Goal: Task Accomplishment & Management: Manage account settings

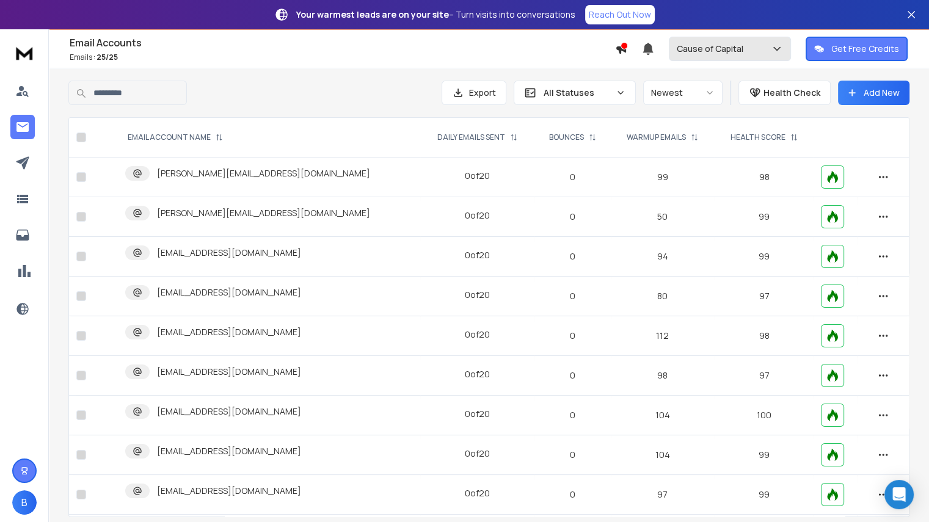
click at [746, 43] on p "Cause of Capital" at bounding box center [712, 49] width 71 height 12
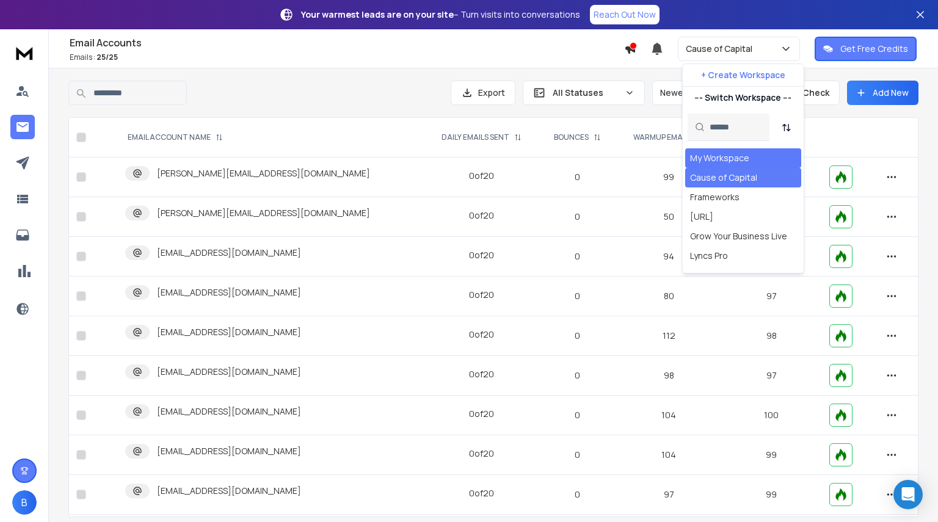
click at [736, 80] on p "+ Create Workspace" at bounding box center [743, 75] width 84 height 12
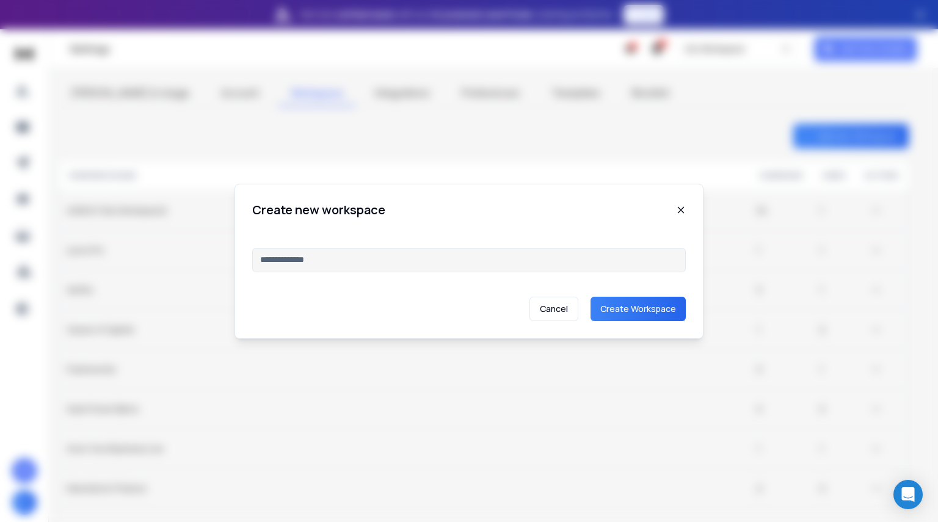
click at [477, 255] on input at bounding box center [469, 260] width 434 height 24
type input "**********"
click at [631, 309] on button "Create Workspace" at bounding box center [638, 309] width 95 height 24
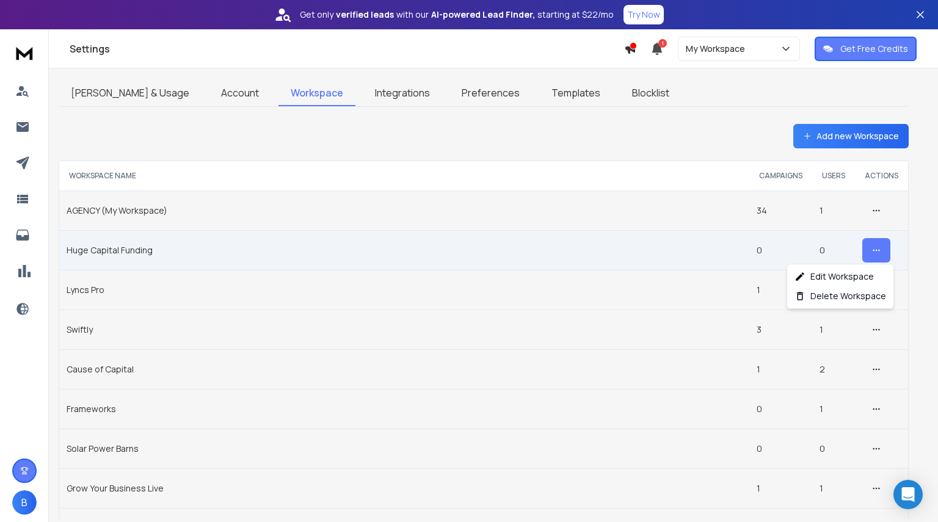
click at [881, 249] on button "button" at bounding box center [876, 250] width 28 height 24
click at [845, 273] on p "Edit Workspace" at bounding box center [842, 277] width 64 height 12
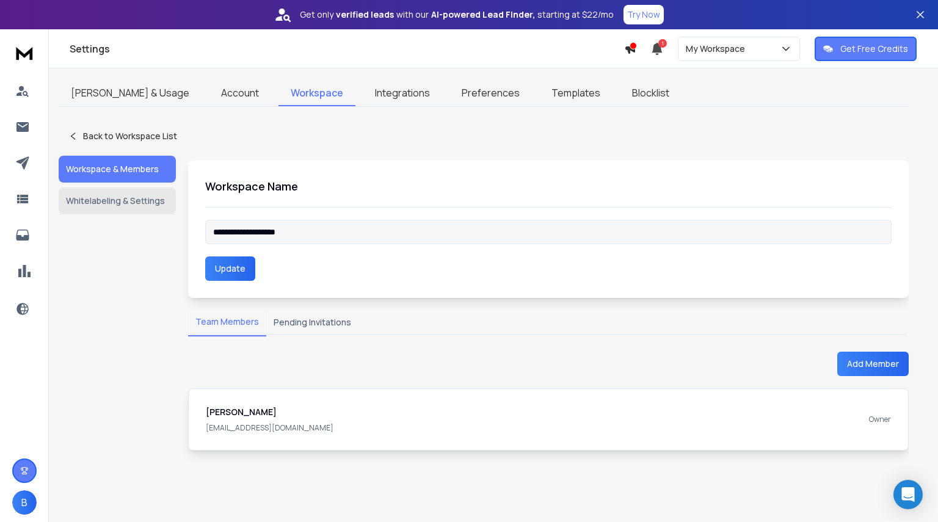
drag, startPoint x: 870, startPoint y: 371, endPoint x: 876, endPoint y: 365, distance: 9.1
click at [876, 365] on button "Add Member" at bounding box center [872, 364] width 71 height 24
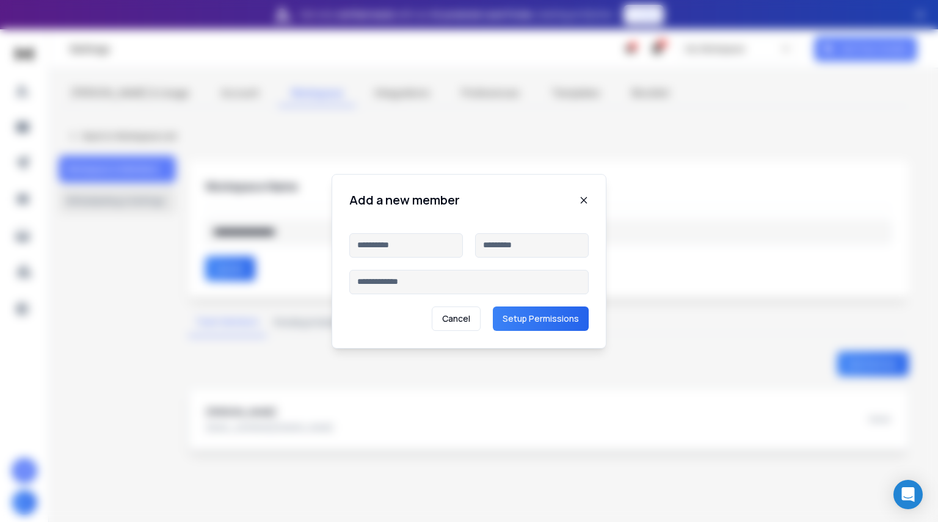
click at [393, 241] on input at bounding box center [406, 245] width 114 height 24
type input "***"
type input "**********"
click at [489, 285] on input at bounding box center [468, 282] width 239 height 24
paste input "**********"
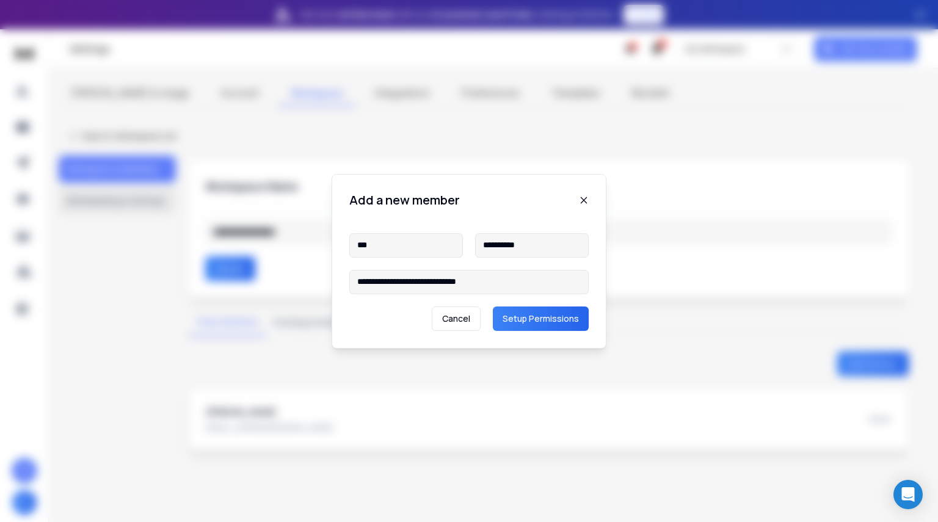
type input "**********"
click at [552, 324] on button "Setup Permissions" at bounding box center [541, 319] width 96 height 24
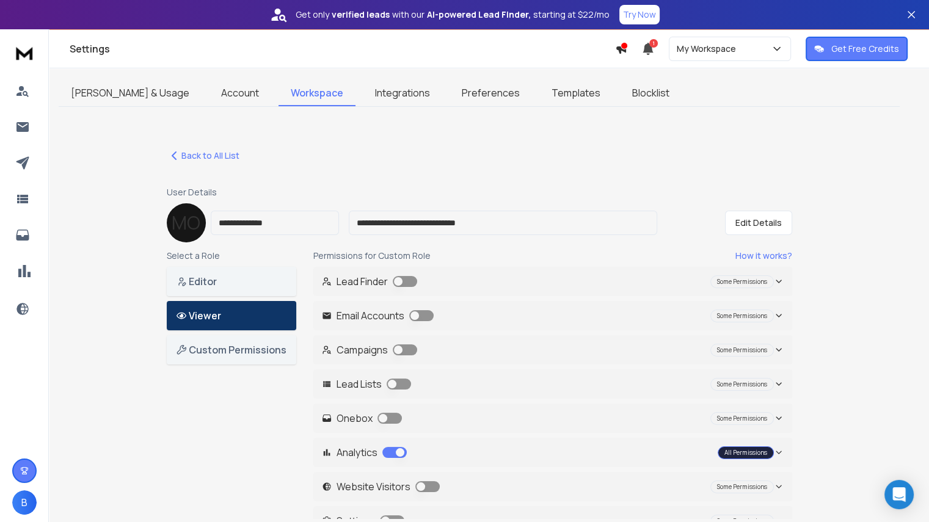
click at [406, 282] on button "button" at bounding box center [405, 281] width 24 height 11
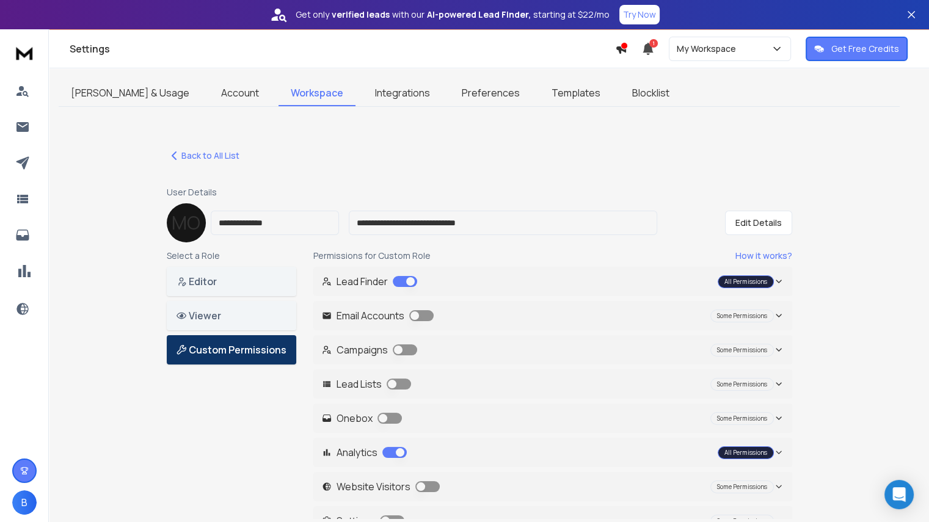
click at [415, 317] on button "button" at bounding box center [421, 315] width 24 height 11
click at [397, 348] on button "button" at bounding box center [405, 349] width 24 height 11
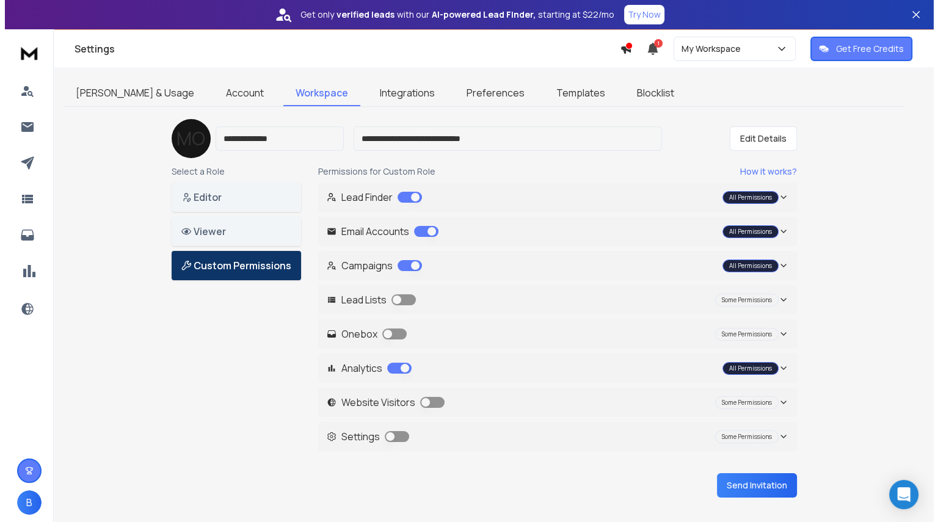
scroll to position [86, 0]
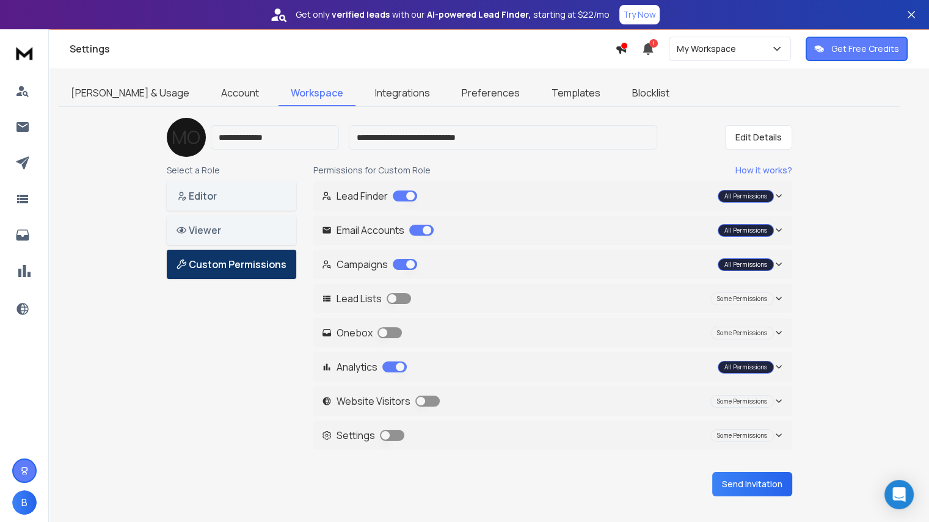
drag, startPoint x: 395, startPoint y: 299, endPoint x: 384, endPoint y: 334, distance: 36.7
click at [384, 334] on div "Lead Finder All Permissions Email Accounts All Permissions Campaigns All Permis…" at bounding box center [552, 315] width 479 height 269
drag, startPoint x: 384, startPoint y: 334, endPoint x: 402, endPoint y: 297, distance: 41.2
click at [402, 297] on div "Lead Finder All Permissions Email Accounts All Permissions Campaigns All Permis…" at bounding box center [552, 315] width 479 height 269
click at [402, 297] on button "button" at bounding box center [399, 298] width 24 height 11
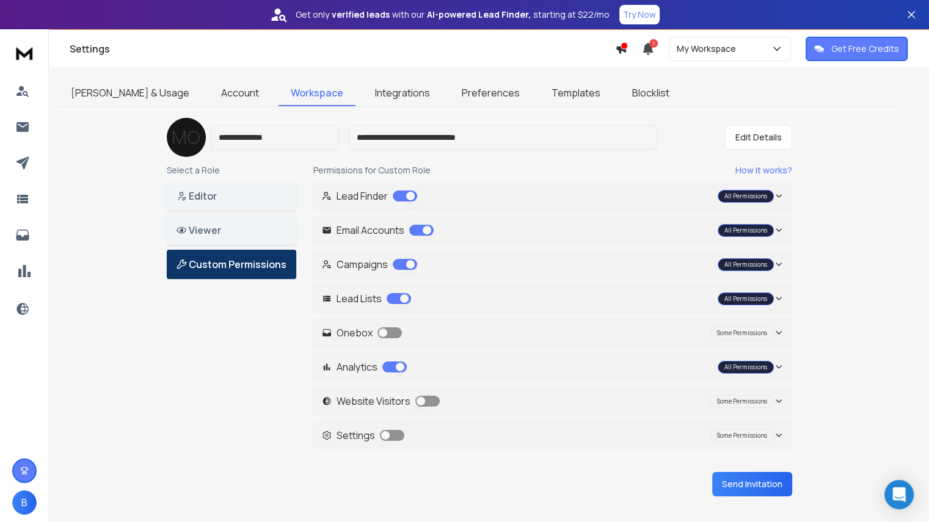
click at [385, 329] on button "button" at bounding box center [389, 332] width 24 height 11
click at [427, 396] on button "button" at bounding box center [427, 401] width 24 height 11
click at [391, 435] on button "button" at bounding box center [392, 435] width 24 height 11
click at [771, 486] on button "Send Invitation" at bounding box center [752, 484] width 80 height 24
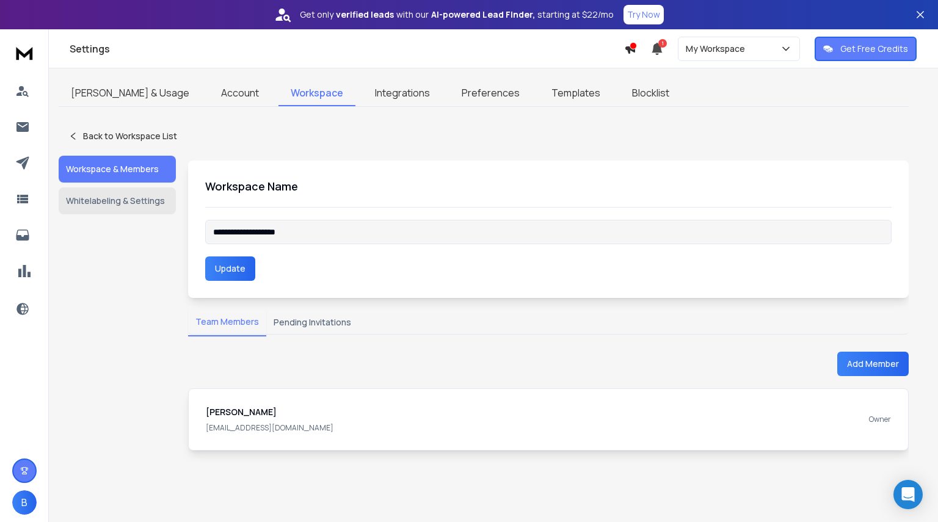
click at [368, 97] on link "Integrations" at bounding box center [402, 94] width 79 height 26
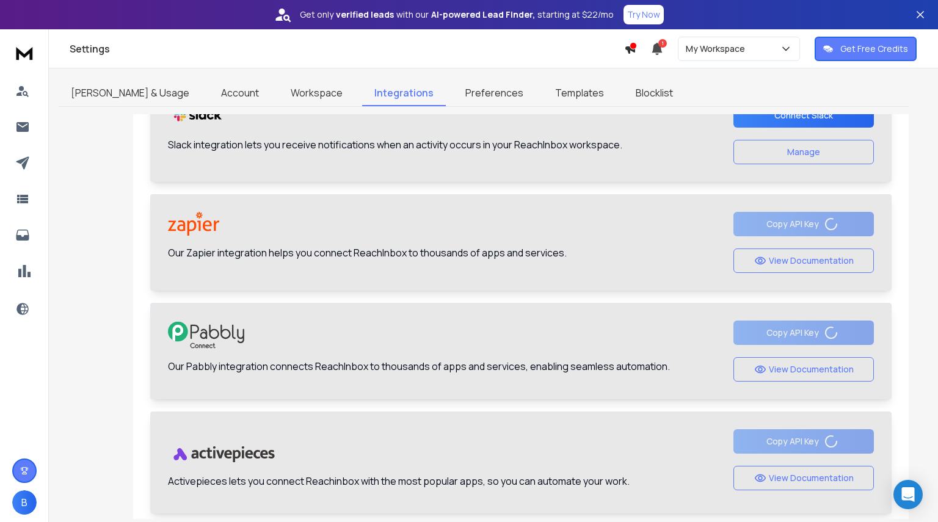
scroll to position [34, 0]
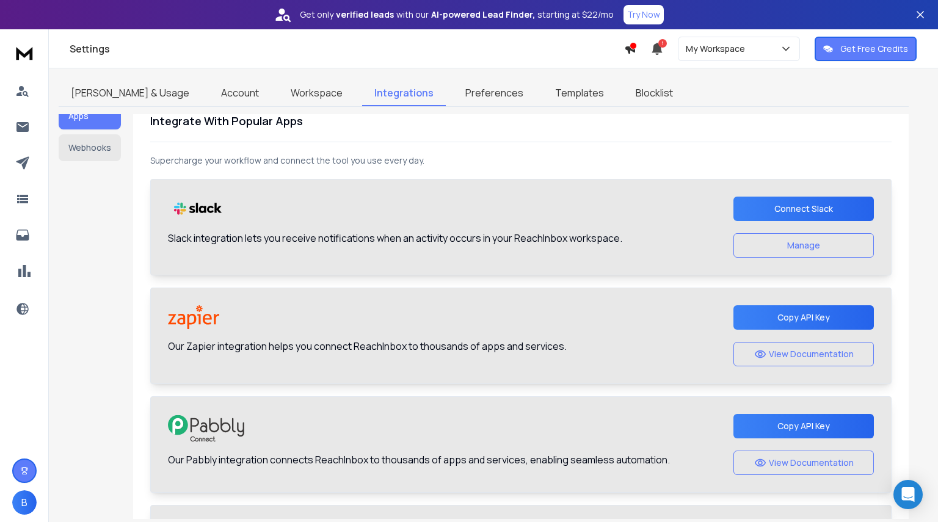
click at [809, 215] on button "Connect Slack" at bounding box center [804, 209] width 140 height 24
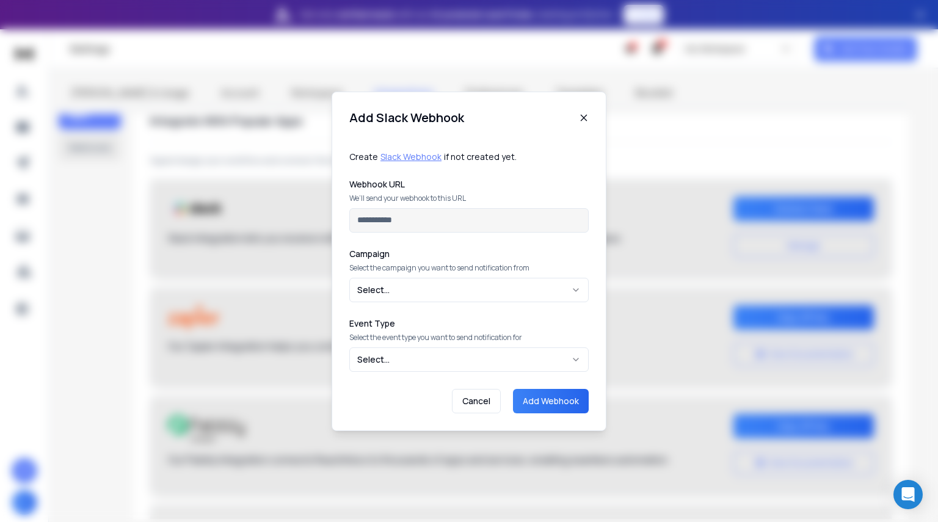
click at [440, 223] on input at bounding box center [468, 220] width 239 height 24
click at [581, 121] on icon at bounding box center [584, 118] width 10 height 10
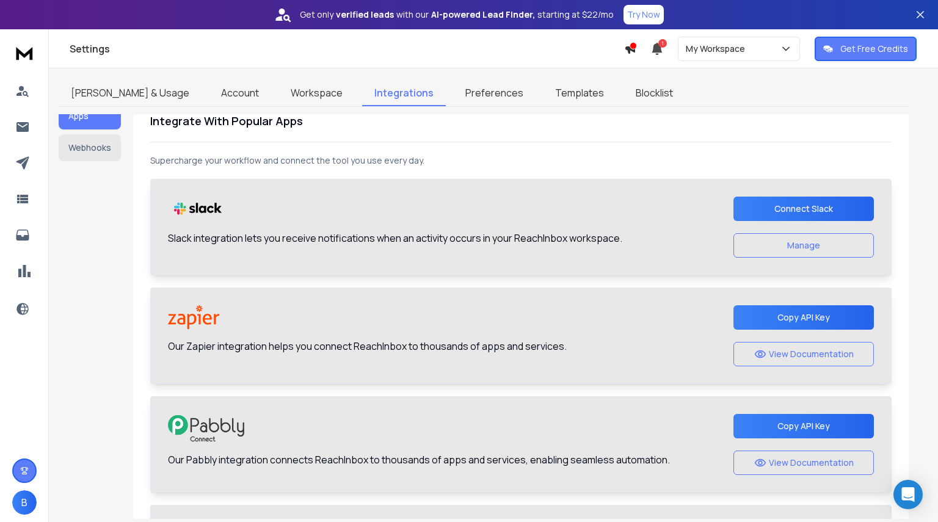
scroll to position [246, 0]
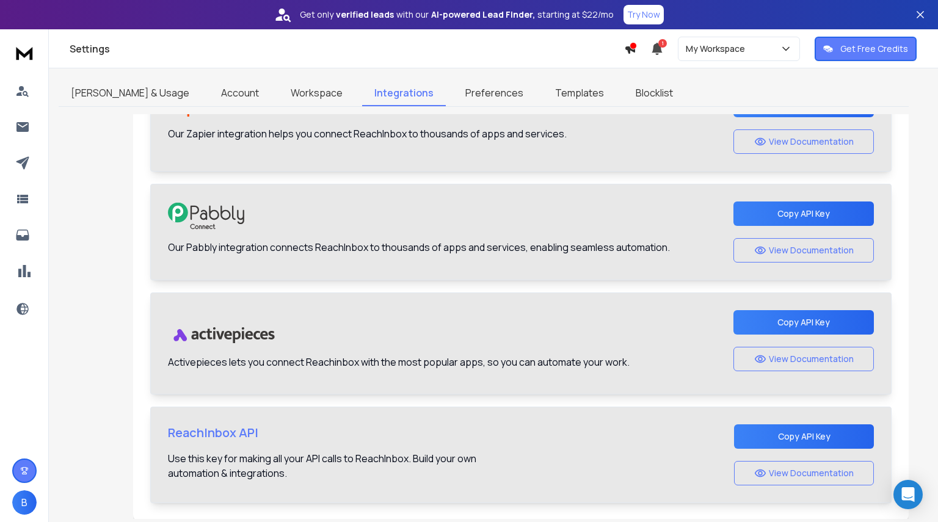
click at [321, 60] on div "Settings 1 My Workspace Get Free Credits" at bounding box center [469, 48] width 938 height 39
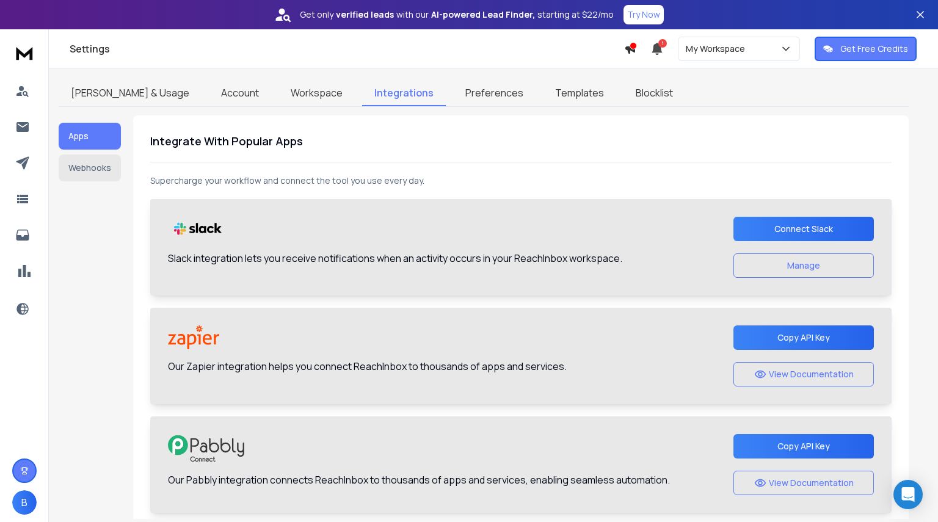
scroll to position [0, 0]
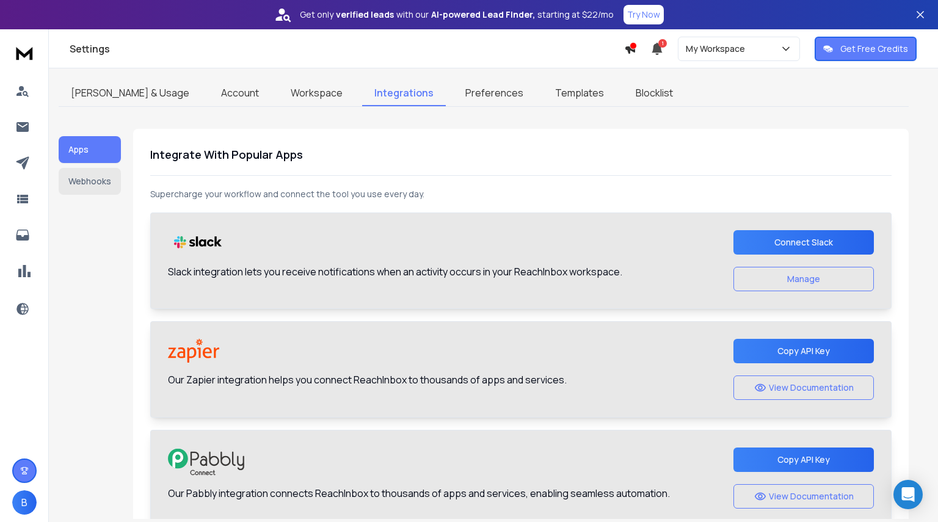
click at [457, 89] on link "Preferences" at bounding box center [494, 94] width 82 height 26
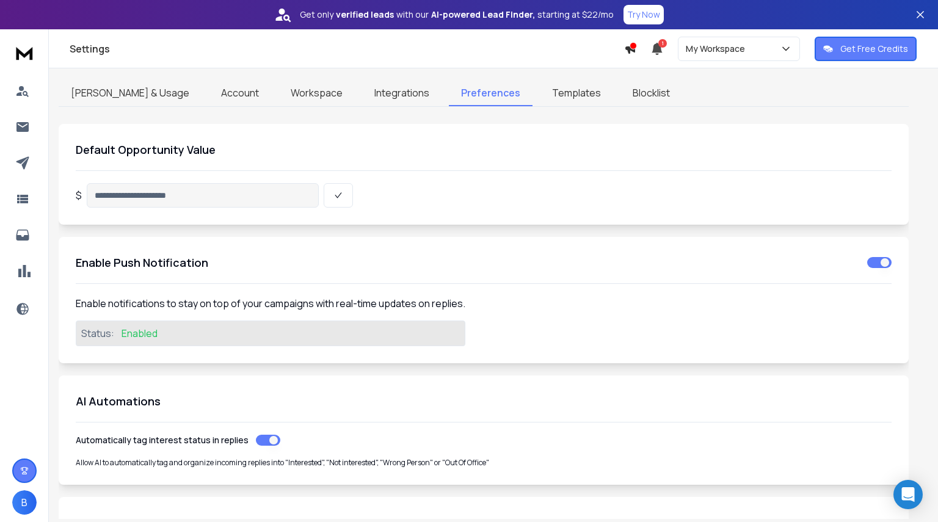
click at [122, 96] on link "Billings & Usage" at bounding box center [130, 94] width 143 height 26
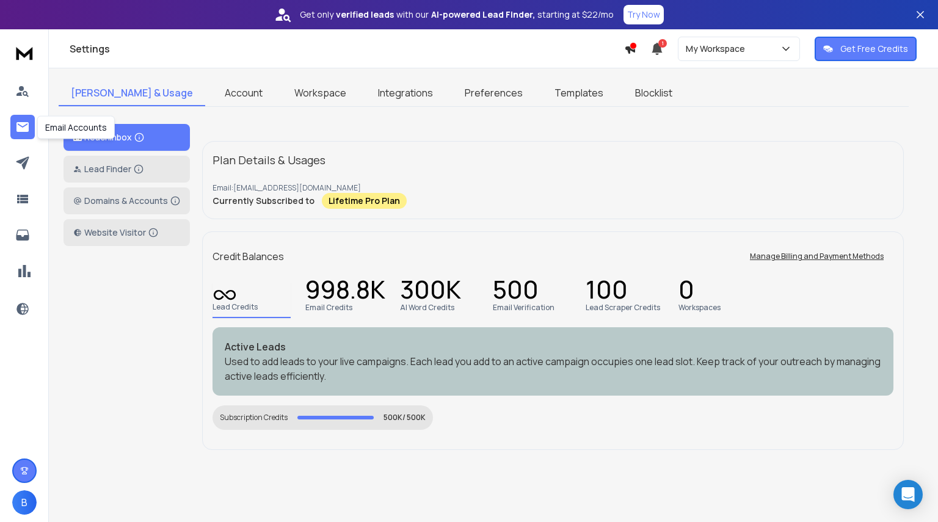
click at [23, 132] on icon at bounding box center [22, 127] width 15 height 15
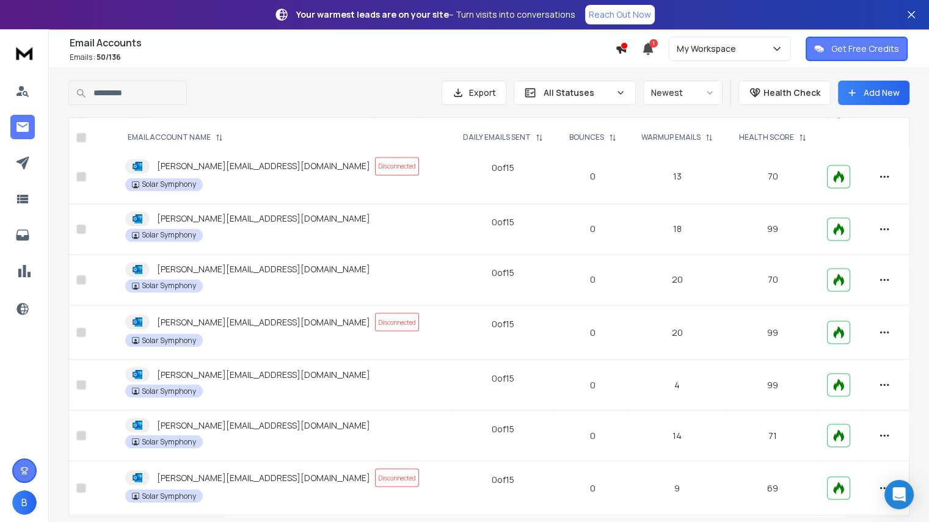
scroll to position [2202, 0]
